Goal: Navigation & Orientation: Find specific page/section

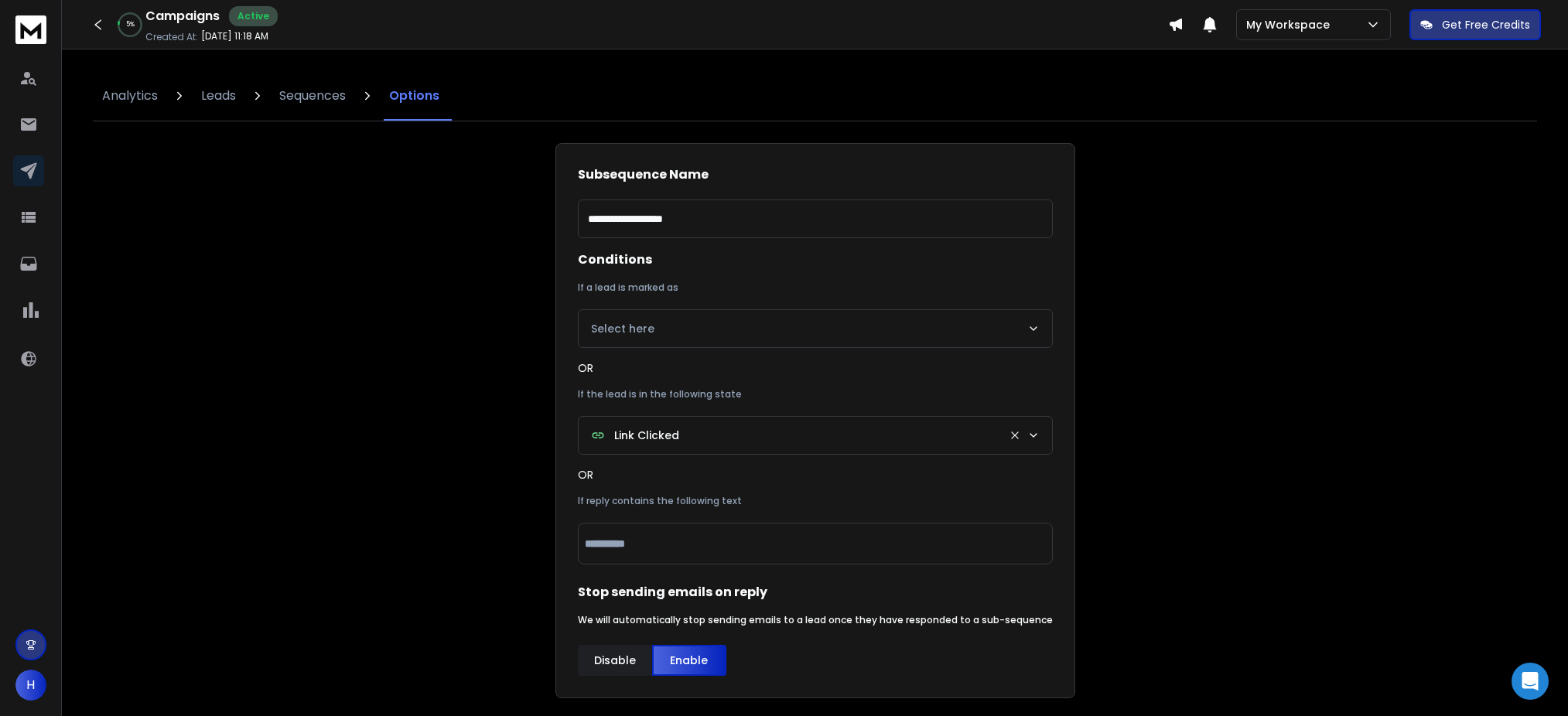
click at [170, 294] on form "**********" at bounding box center [816, 450] width 1433 height 614
click at [211, 104] on p "Leads" at bounding box center [219, 96] width 35 height 19
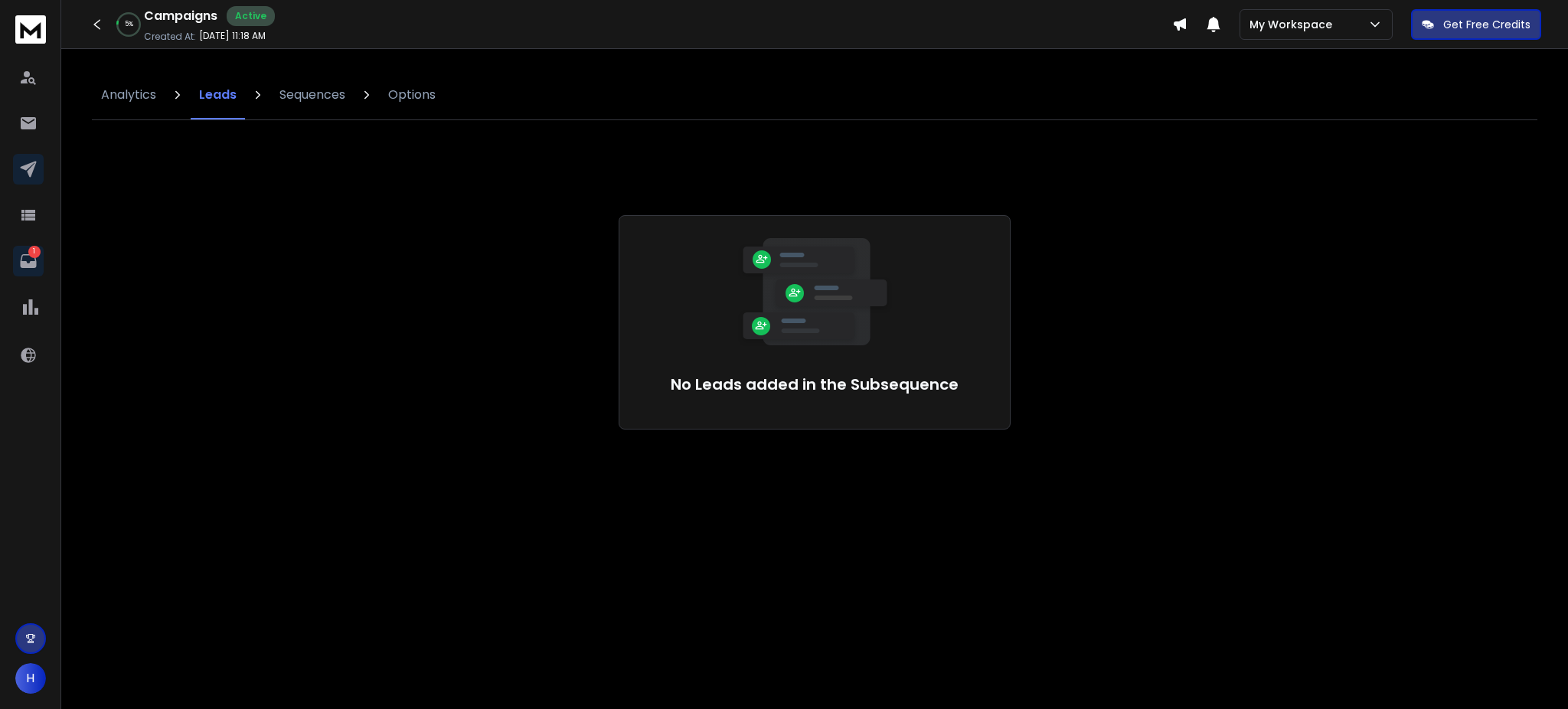
click at [27, 259] on icon at bounding box center [28, 261] width 19 height 19
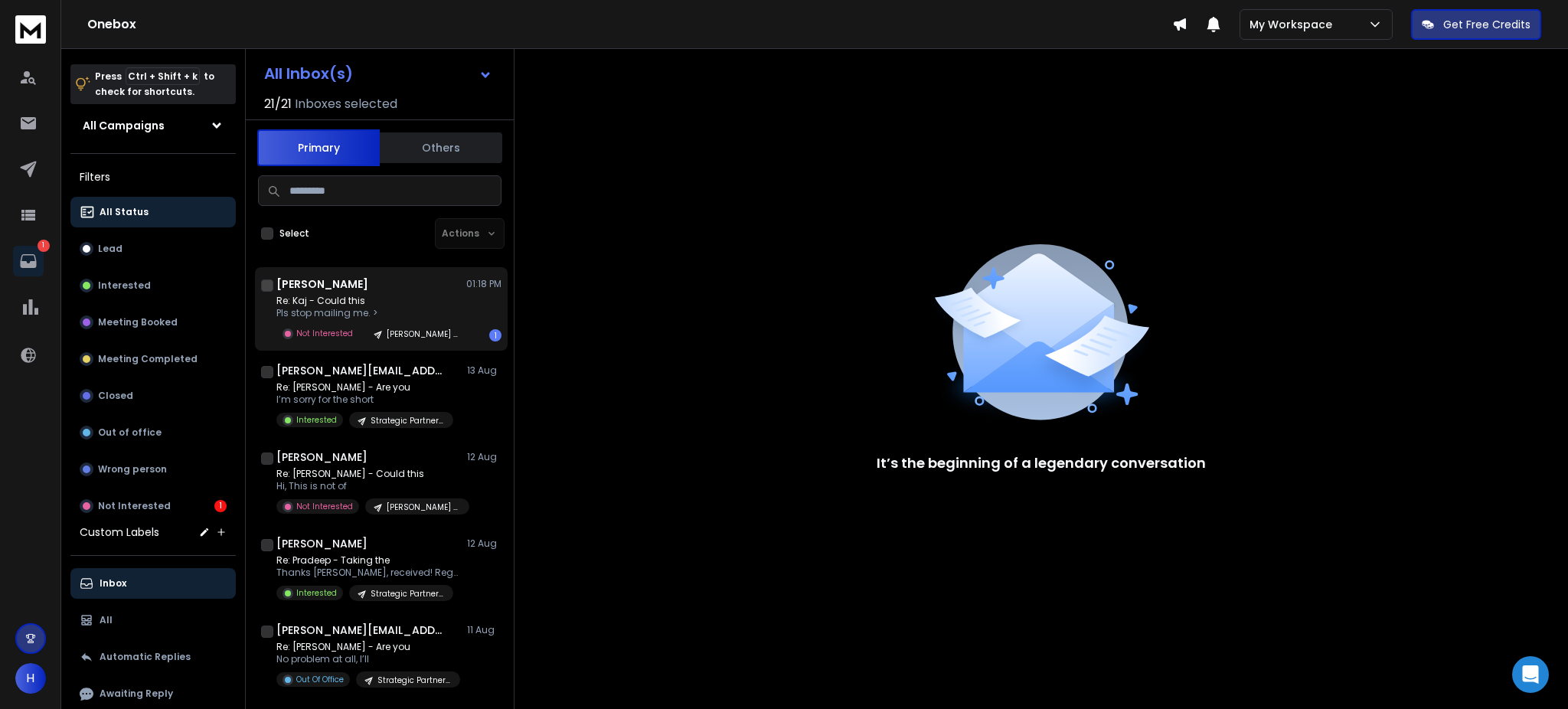
click at [326, 314] on p "Pls stop mailing me. >" at bounding box center [368, 313] width 184 height 13
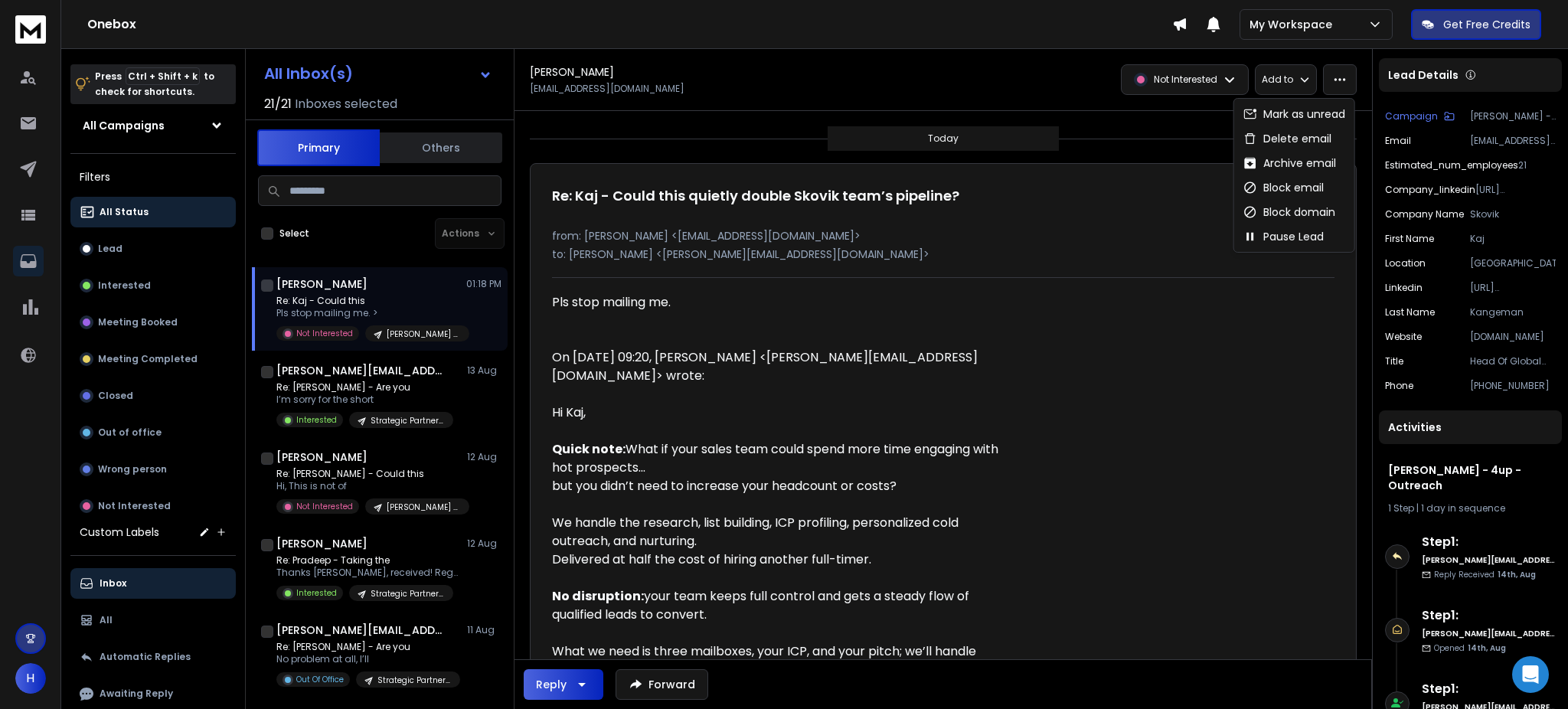
click at [1345, 74] on icon "button" at bounding box center [1339, 79] width 13 height 13
click at [1160, 286] on div "Re: Kaj - Could this quietly double Skovik team’s pipeline? 14 August 2025 : 01…" at bounding box center [943, 548] width 782 height 727
click at [779, 300] on div "Pls stop mailing me. On 14 Aug 2025, at 09:20, Daina mendonca <daina@4upscale.c…" at bounding box center [782, 603] width 459 height 619
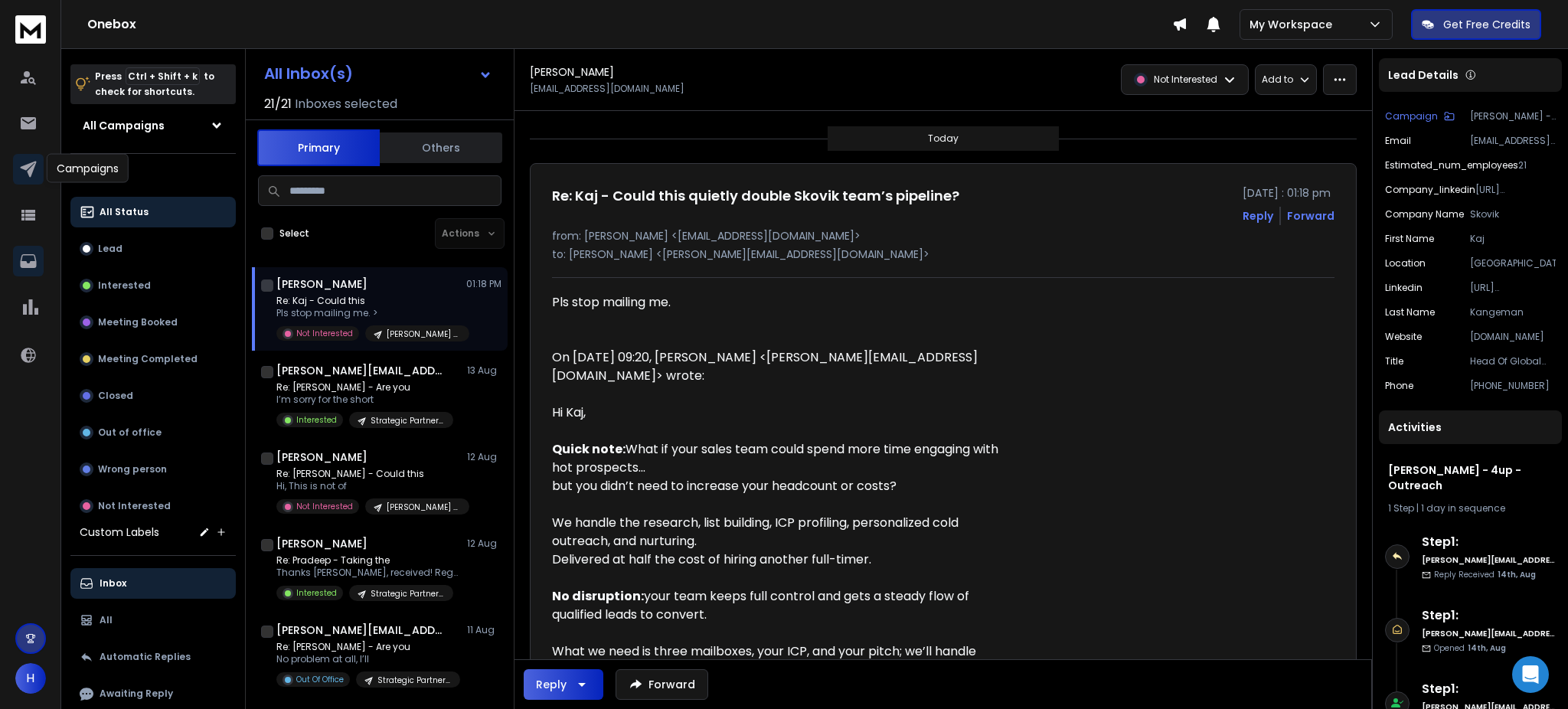
click at [34, 168] on icon at bounding box center [28, 169] width 19 height 19
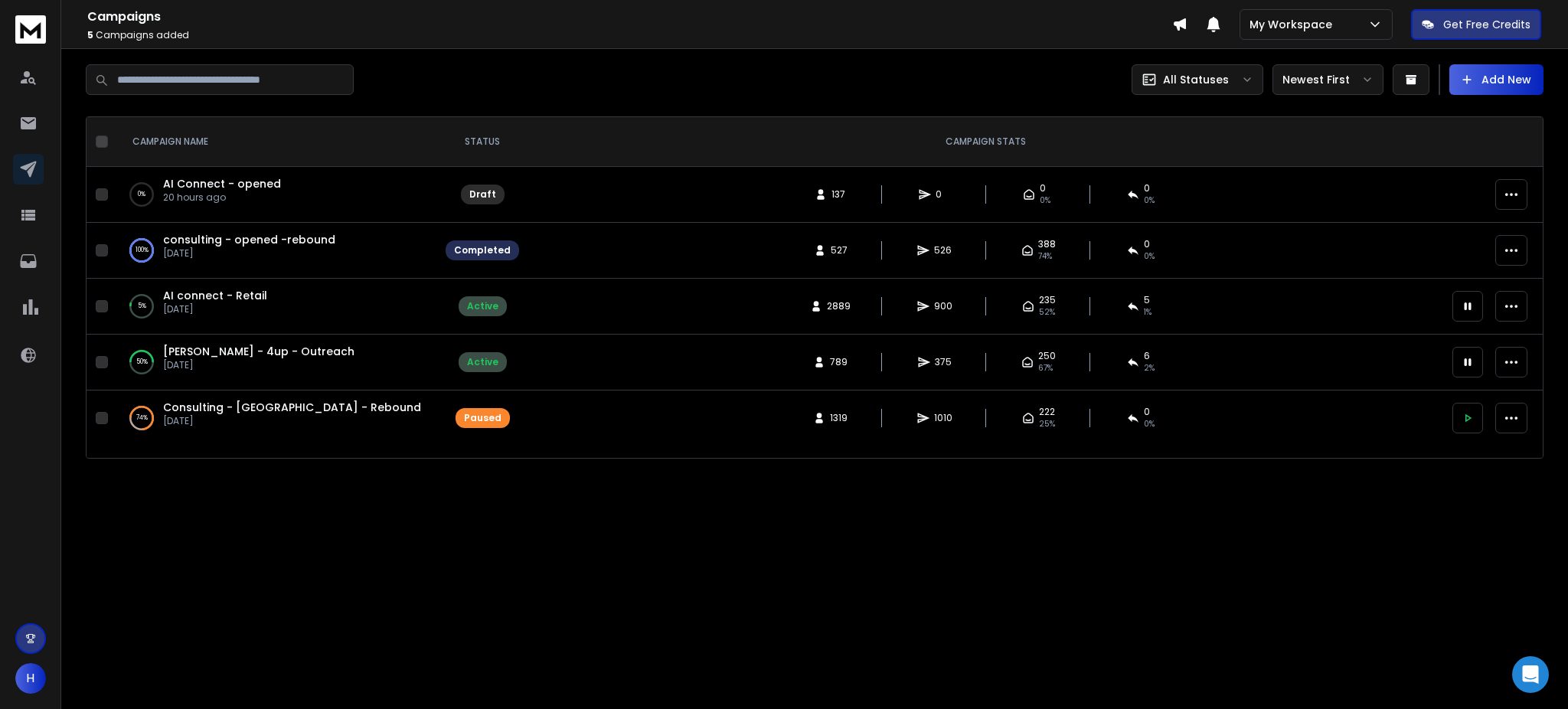
click at [273, 601] on div "Your warmest leads are on your site – Turn visits into conversations Reach Out …" at bounding box center [784, 354] width 1568 height 709
click at [1406, 77] on button at bounding box center [1411, 80] width 37 height 30
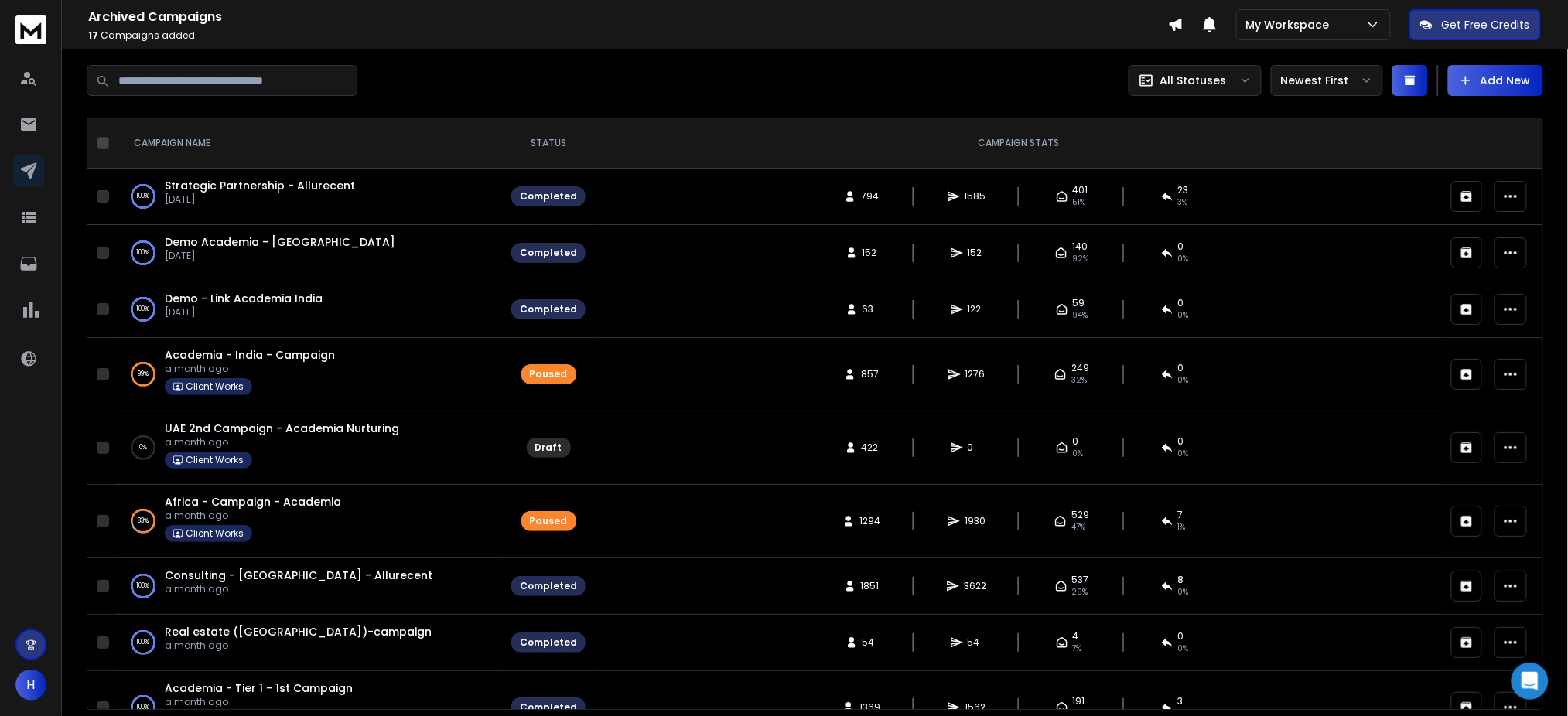
click at [99, 200] on button "button" at bounding box center [103, 197] width 13 height 13
click at [1503, 193] on icon "button" at bounding box center [1510, 196] width 15 height 15
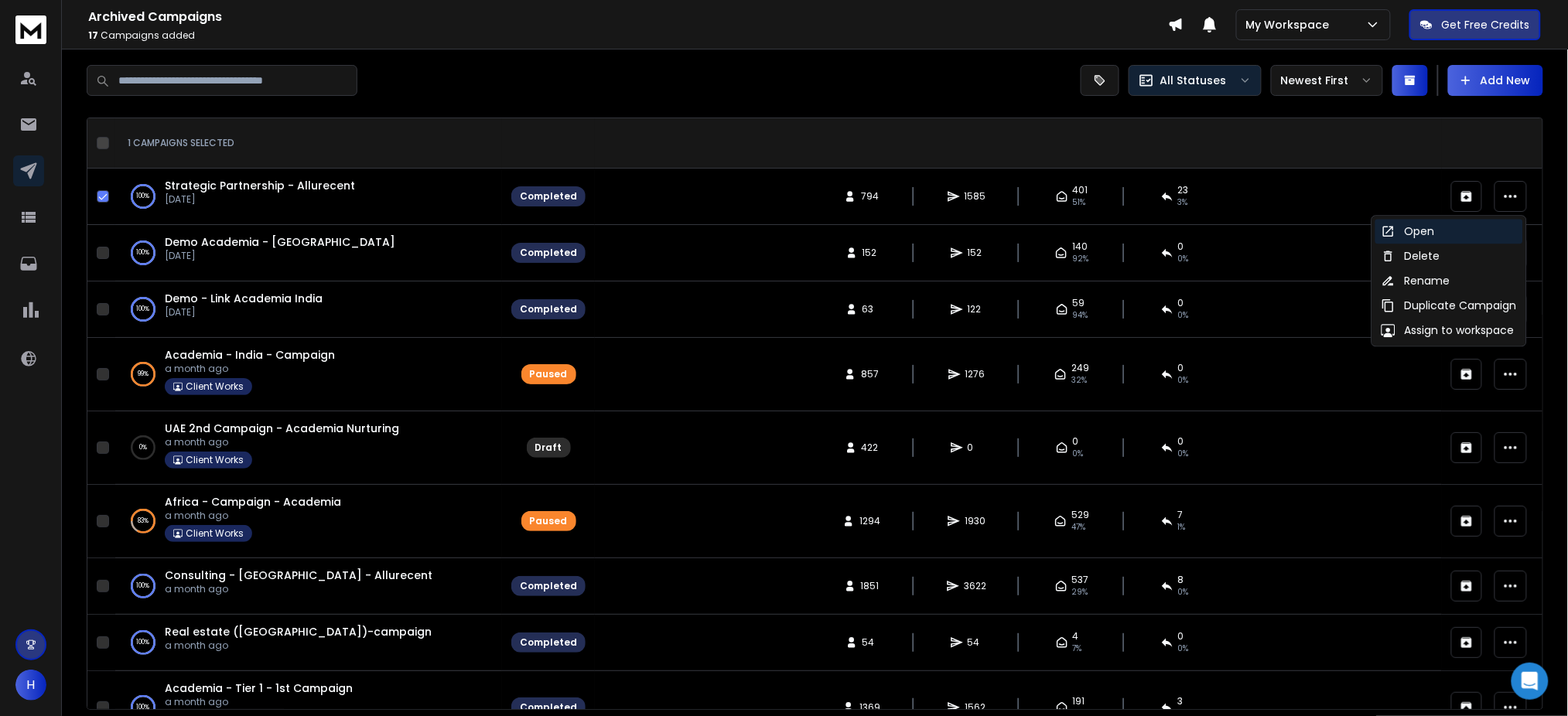
click at [1227, 84] on p "All Statuses" at bounding box center [1194, 80] width 67 height 15
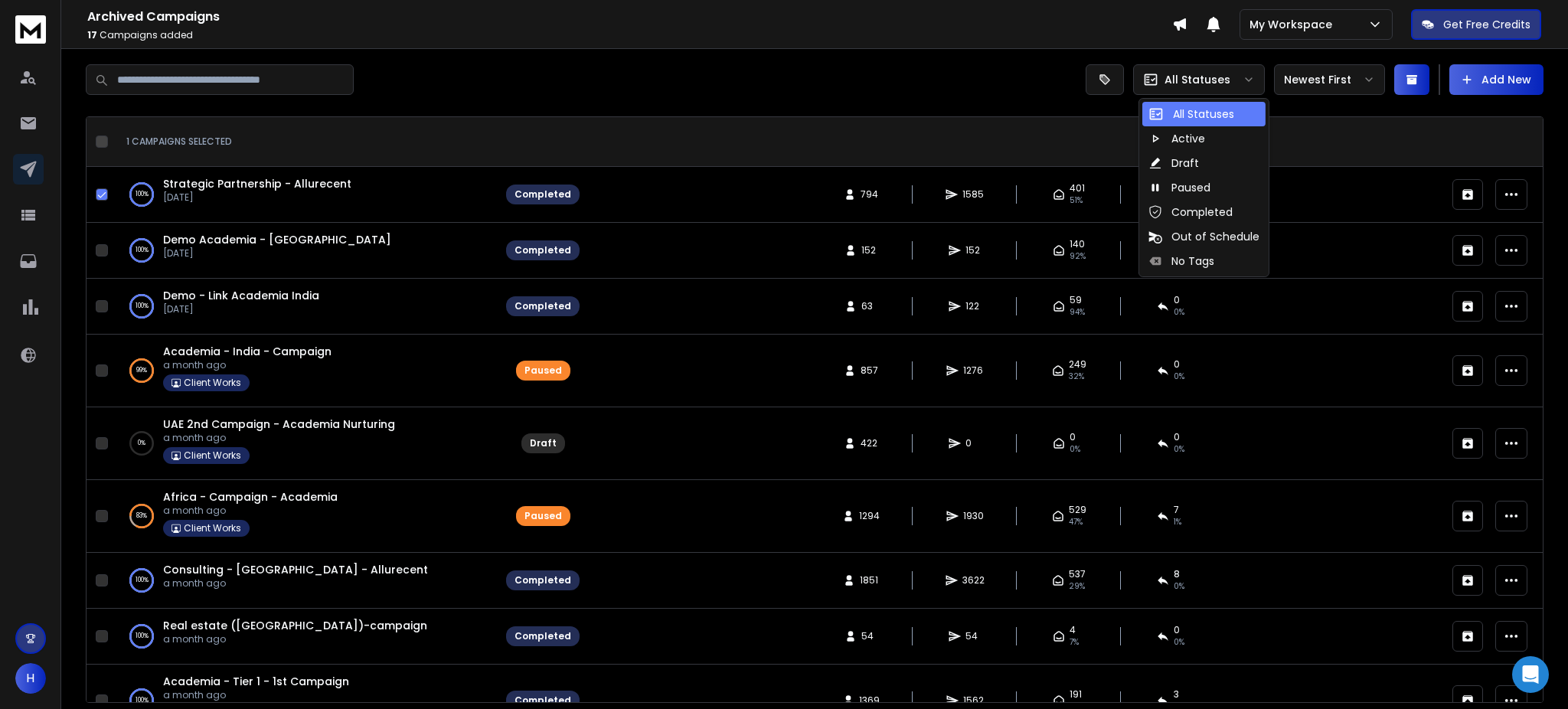
click at [794, 85] on div at bounding box center [450, 80] width 729 height 30
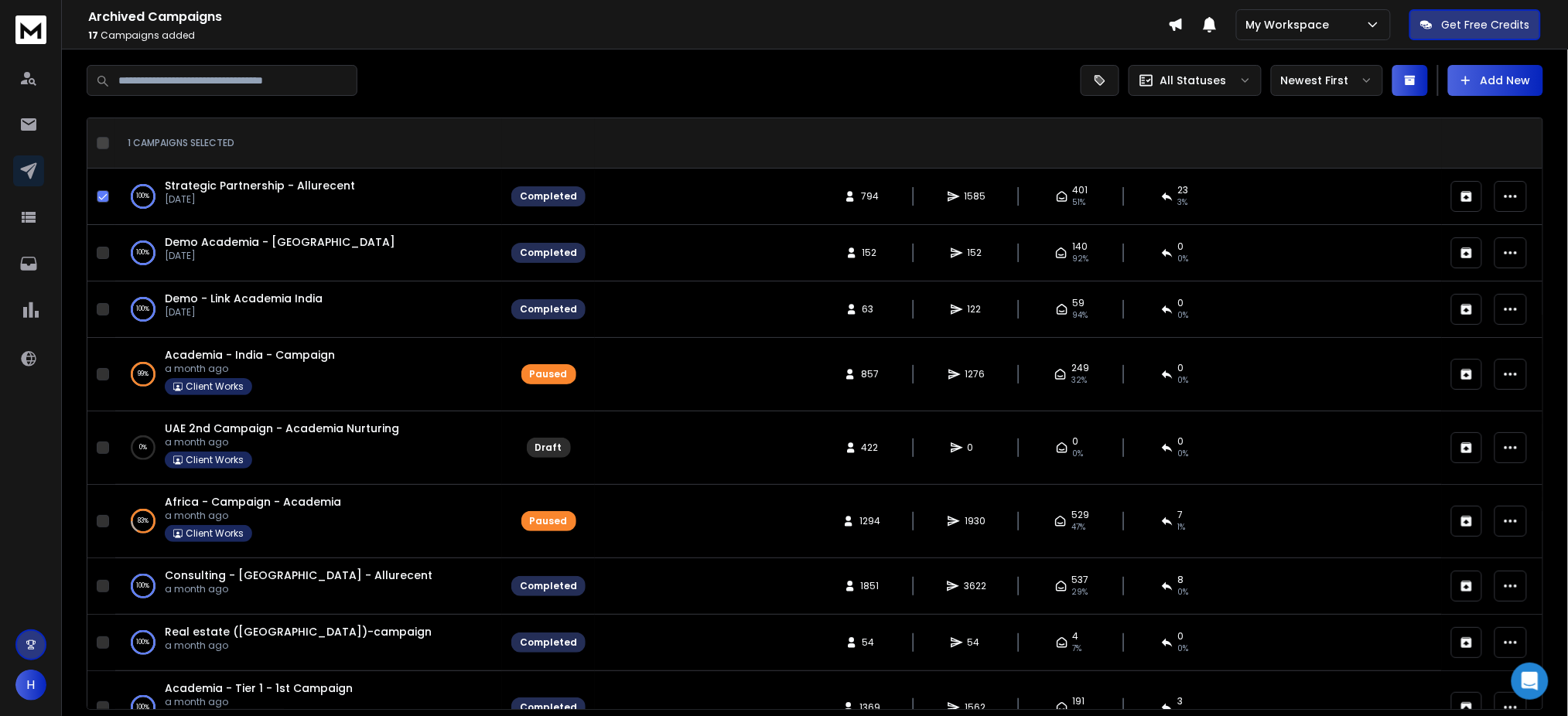
click at [105, 193] on button "button" at bounding box center [103, 197] width 13 height 13
click at [1461, 196] on icon at bounding box center [1467, 197] width 11 height 11
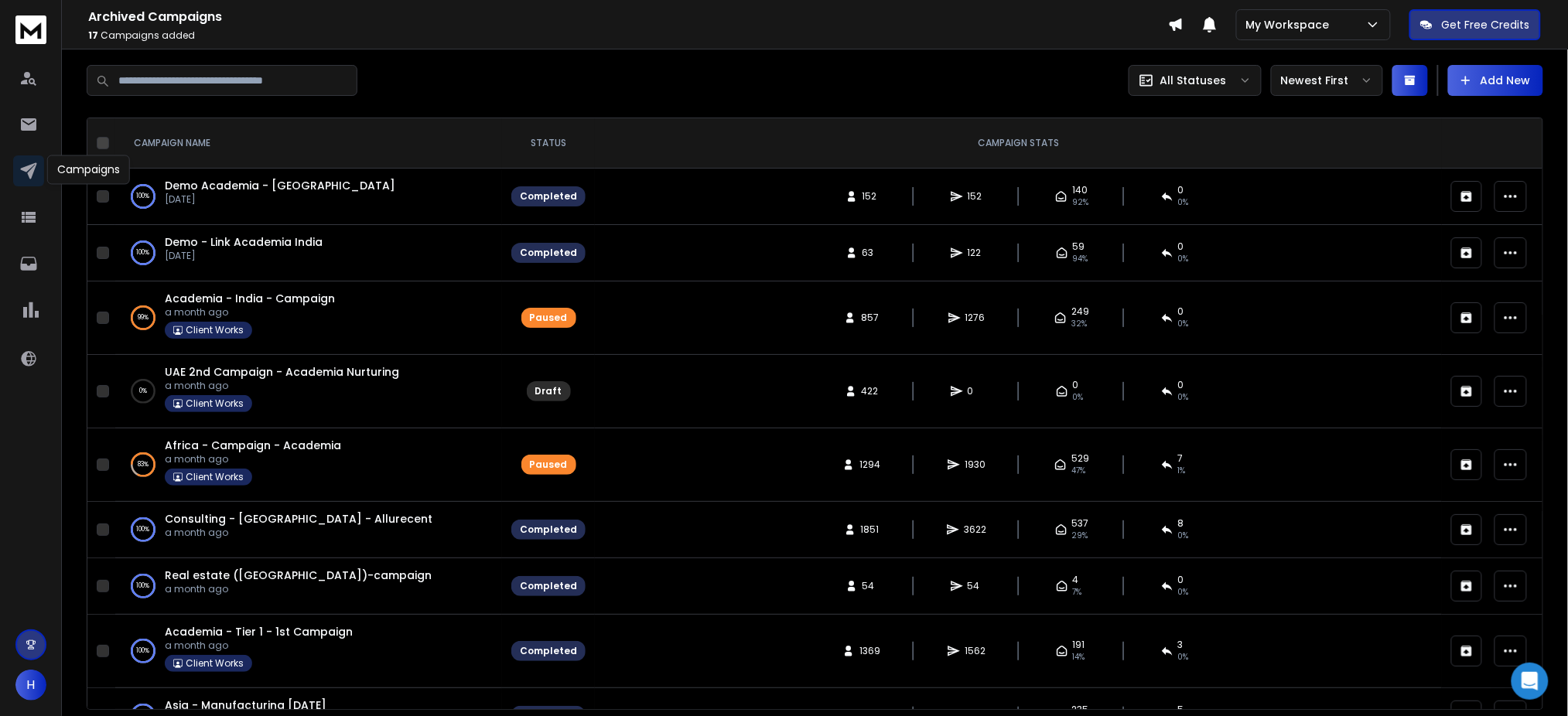
click at [40, 172] on link at bounding box center [29, 171] width 31 height 31
click at [22, 170] on icon at bounding box center [28, 171] width 19 height 19
click at [32, 121] on icon at bounding box center [28, 125] width 19 height 19
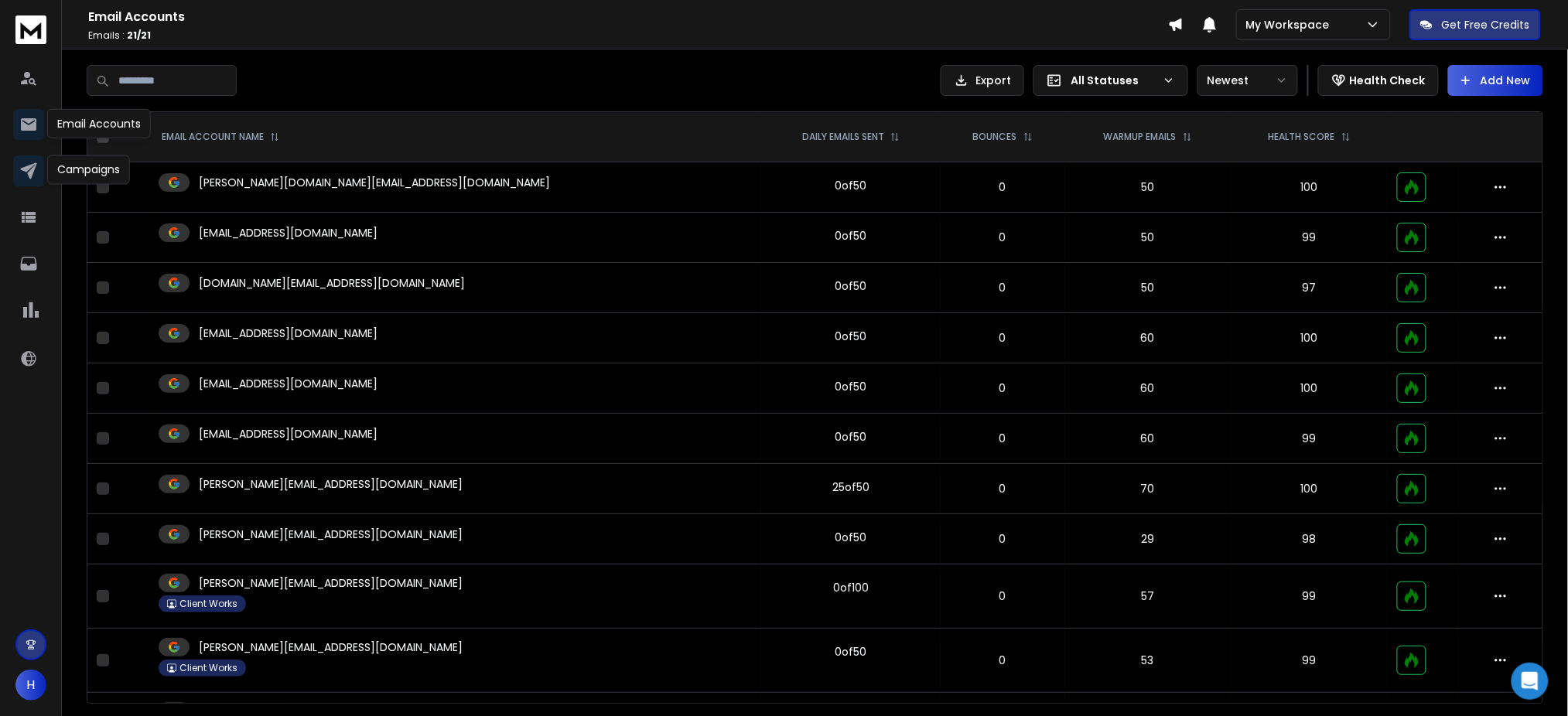
click at [21, 167] on icon at bounding box center [28, 171] width 16 height 16
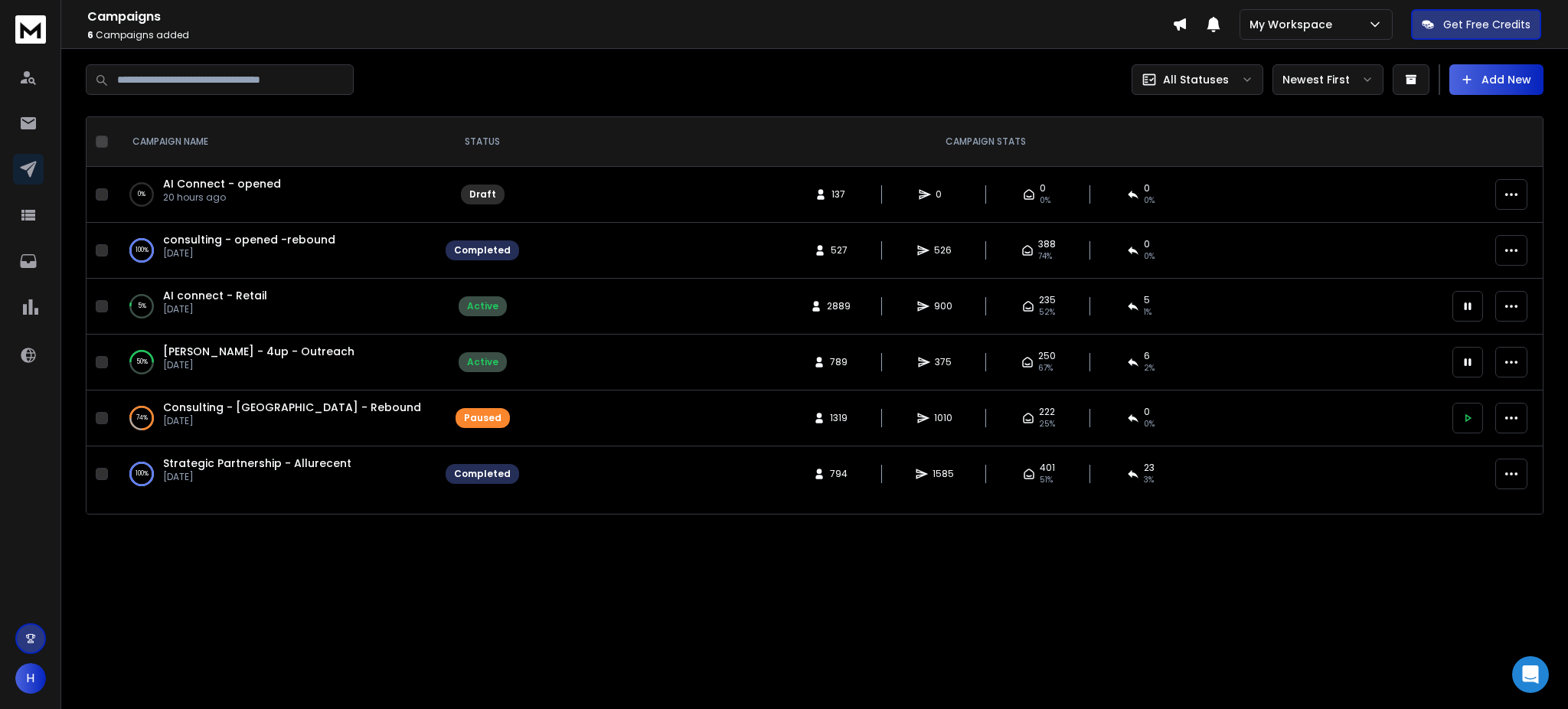
click at [544, 106] on div "Campaigns 6 Campaigns Added All Statuses Newest First Add New CAMPAIGN NAME STA…" at bounding box center [814, 290] width 1458 height 451
click at [1467, 423] on icon at bounding box center [1467, 418] width 13 height 13
